Goal: Find contact information: Find contact information

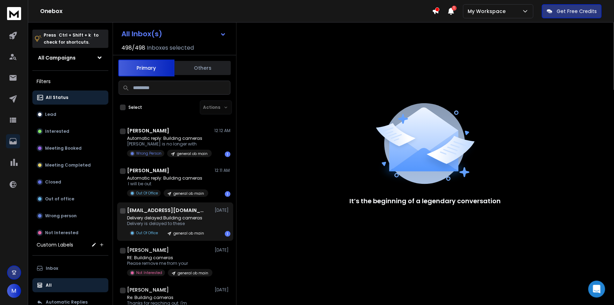
click at [213, 219] on div "Delivery delayed:Building cameras Delivery is delayed to these Out Of Office ge…" at bounding box center [178, 225] width 103 height 21
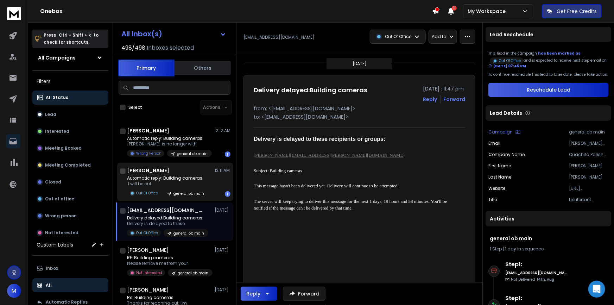
click at [202, 181] on p "﻿ I will be out" at bounding box center [167, 184] width 81 height 6
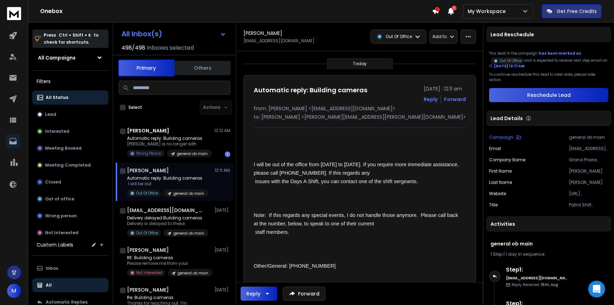
click at [253, 43] on p "[EMAIL_ADDRESS][DOMAIN_NAME]" at bounding box center [279, 41] width 71 height 6
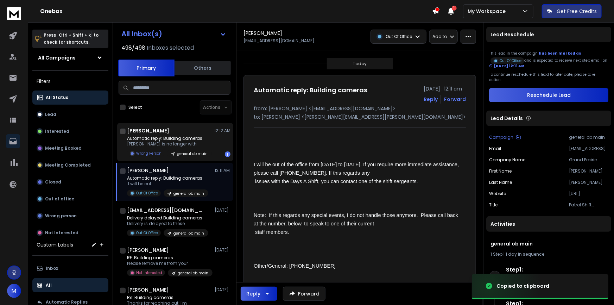
click at [199, 147] on div "Automatic reply: Building cameras [PERSON_NAME] is no longer with Wrong Person …" at bounding box center [169, 146] width 85 height 21
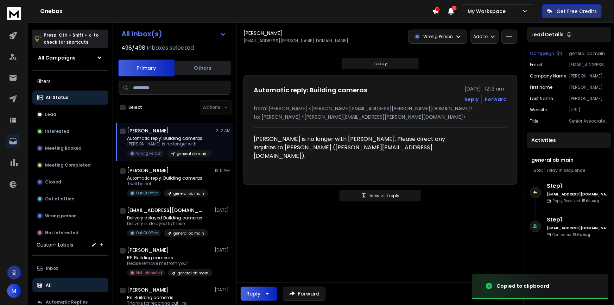
click at [273, 42] on p "[EMAIL_ADDRESS][PERSON_NAME][DOMAIN_NAME]" at bounding box center [296, 41] width 105 height 6
drag, startPoint x: 272, startPoint y: 28, endPoint x: 266, endPoint y: 32, distance: 6.8
click at [272, 28] on div "[PERSON_NAME] [PERSON_NAME] [PERSON_NAME][EMAIL_ADDRESS][PERSON_NAME][DOMAIN_NA…" at bounding box center [381, 37] width 288 height 29
click at [266, 32] on h1 "[PERSON_NAME]" at bounding box center [263, 33] width 39 height 7
click at [577, 77] on p "[PERSON_NAME] Executive Search" at bounding box center [588, 76] width 39 height 6
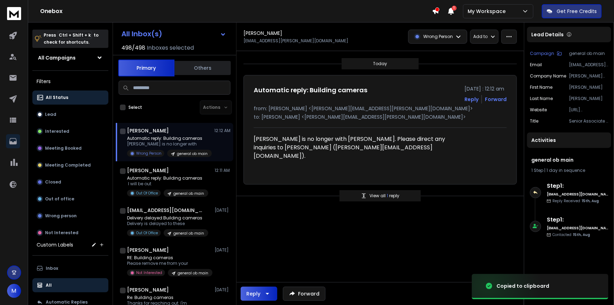
drag, startPoint x: 279, startPoint y: 39, endPoint x: 279, endPoint y: 8, distance: 31.7
click at [279, 38] on p "[EMAIL_ADDRESS][PERSON_NAME][DOMAIN_NAME]" at bounding box center [296, 41] width 105 height 6
click at [330, 219] on div "[DATE] Automatic reply: Building cameras [DATE] : 12:12 am Reply Forward from: …" at bounding box center [381, 160] width 288 height 205
drag, startPoint x: 373, startPoint y: 146, endPoint x: 307, endPoint y: 165, distance: 68.7
click at [292, 147] on div "[PERSON_NAME] is no longer with [PERSON_NAME]. Please direct any inquiries to […" at bounding box center [359, 154] width 211 height 39
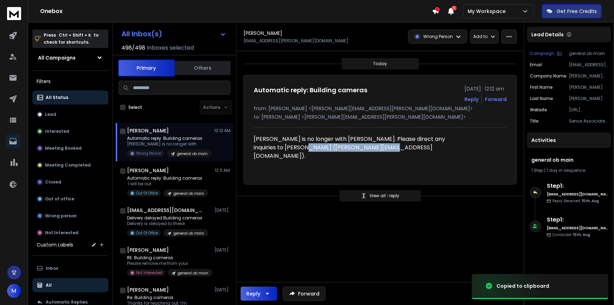
copy div "[PERSON_NAME][EMAIL_ADDRESS][DOMAIN_NAME]"
click at [309, 169] on div "[PERSON_NAME] is no longer with [PERSON_NAME]. Please direct any inquiries to […" at bounding box center [359, 154] width 211 height 39
